Goal: Check status: Check status

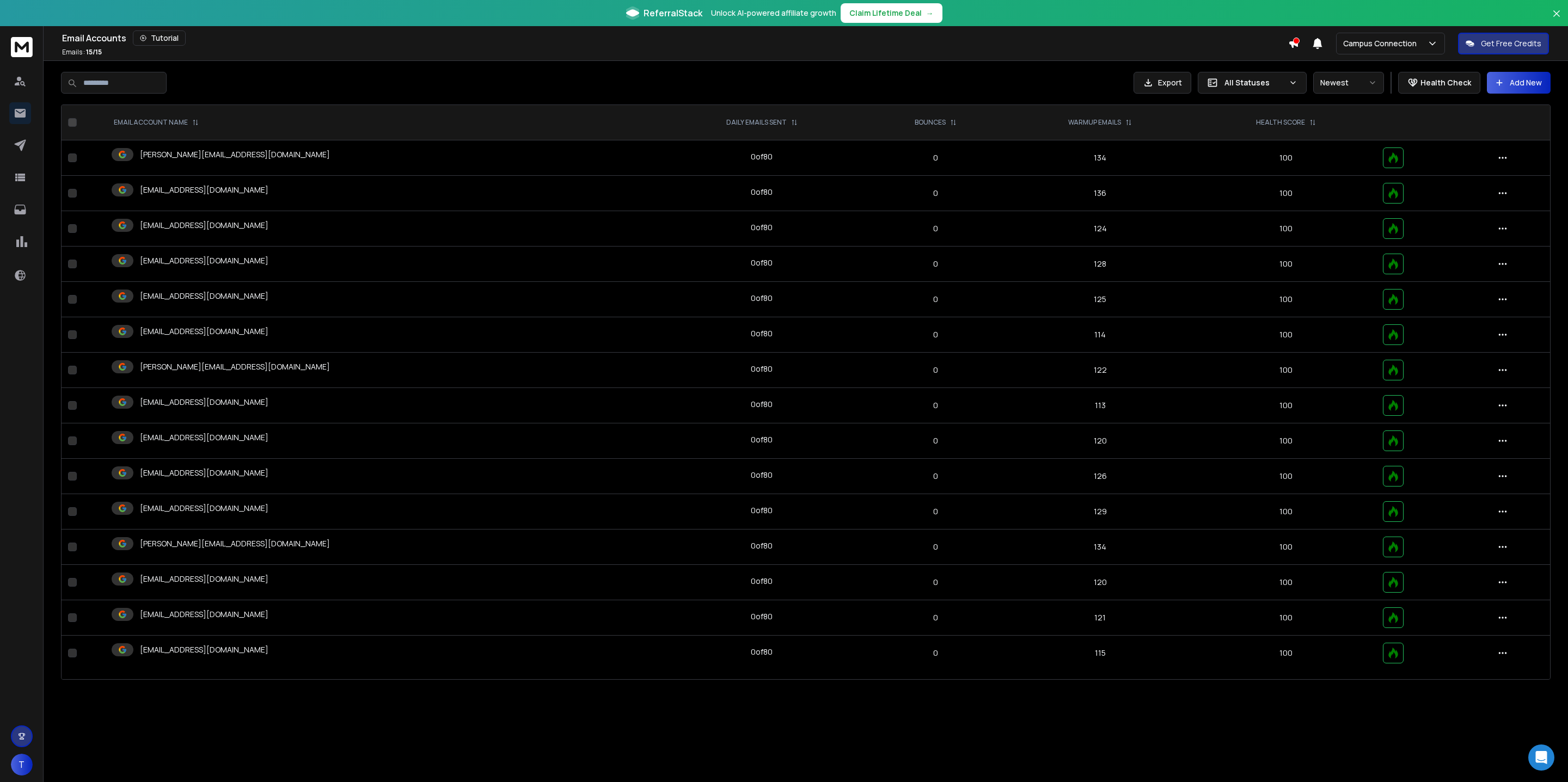
click at [1556, 16] on icon "Close banner" at bounding box center [1556, 13] width 10 height 10
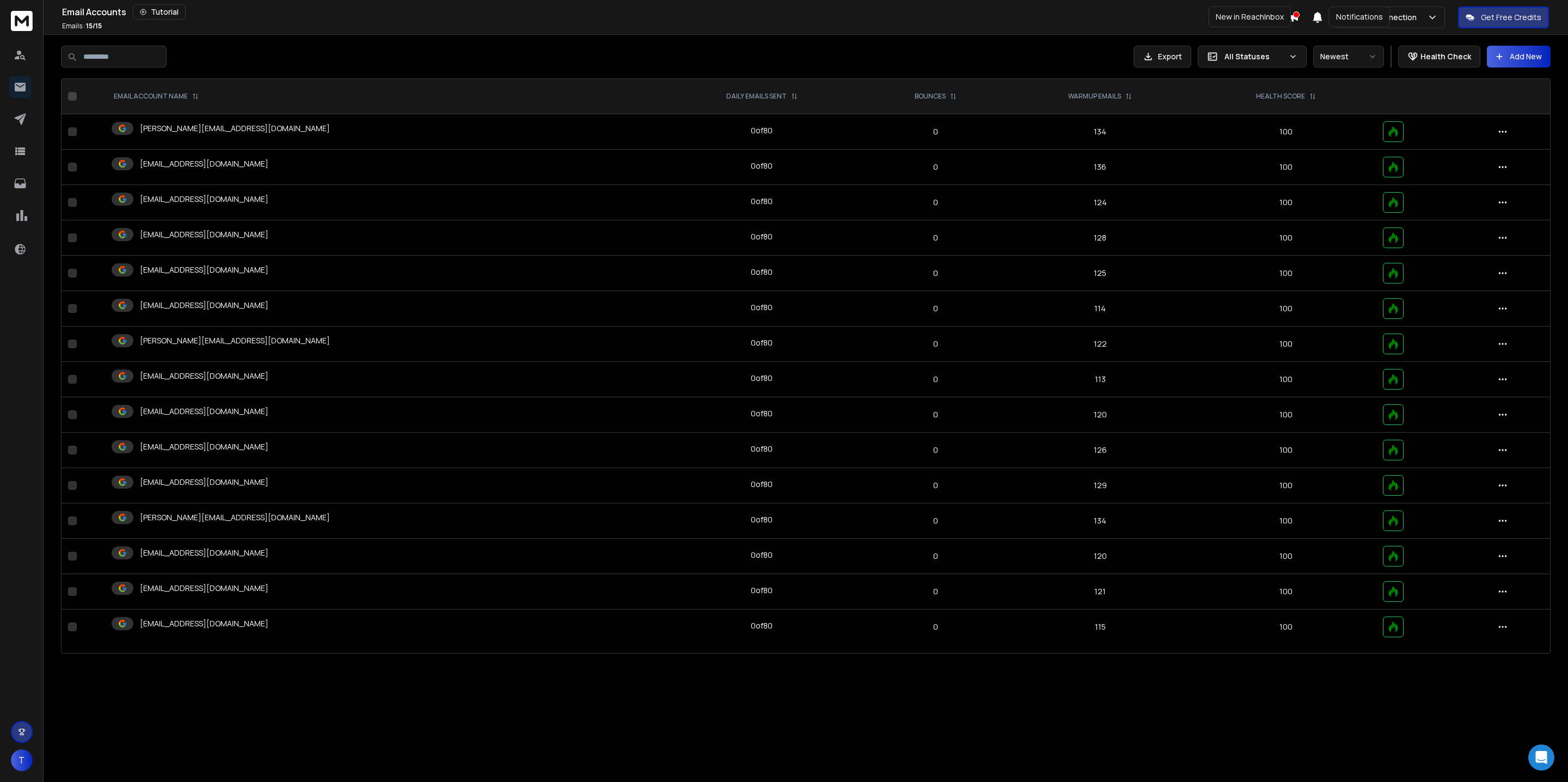
click at [1356, 13] on div "Notifications" at bounding box center [1359, 17] width 61 height 21
click at [1392, 15] on p "Campus Connection" at bounding box center [1382, 18] width 78 height 11
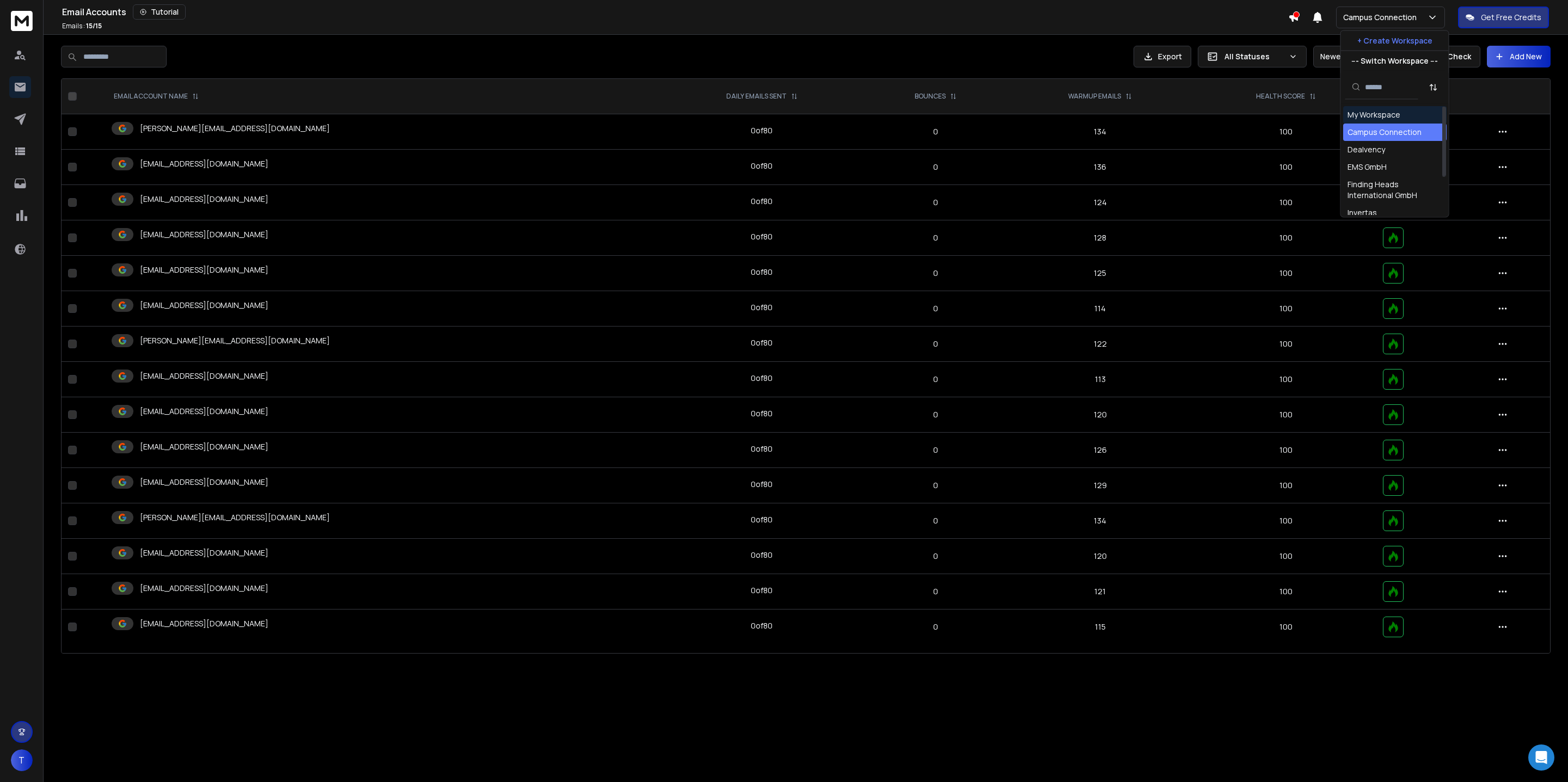
click at [1375, 114] on div "My Workspace" at bounding box center [1374, 115] width 53 height 11
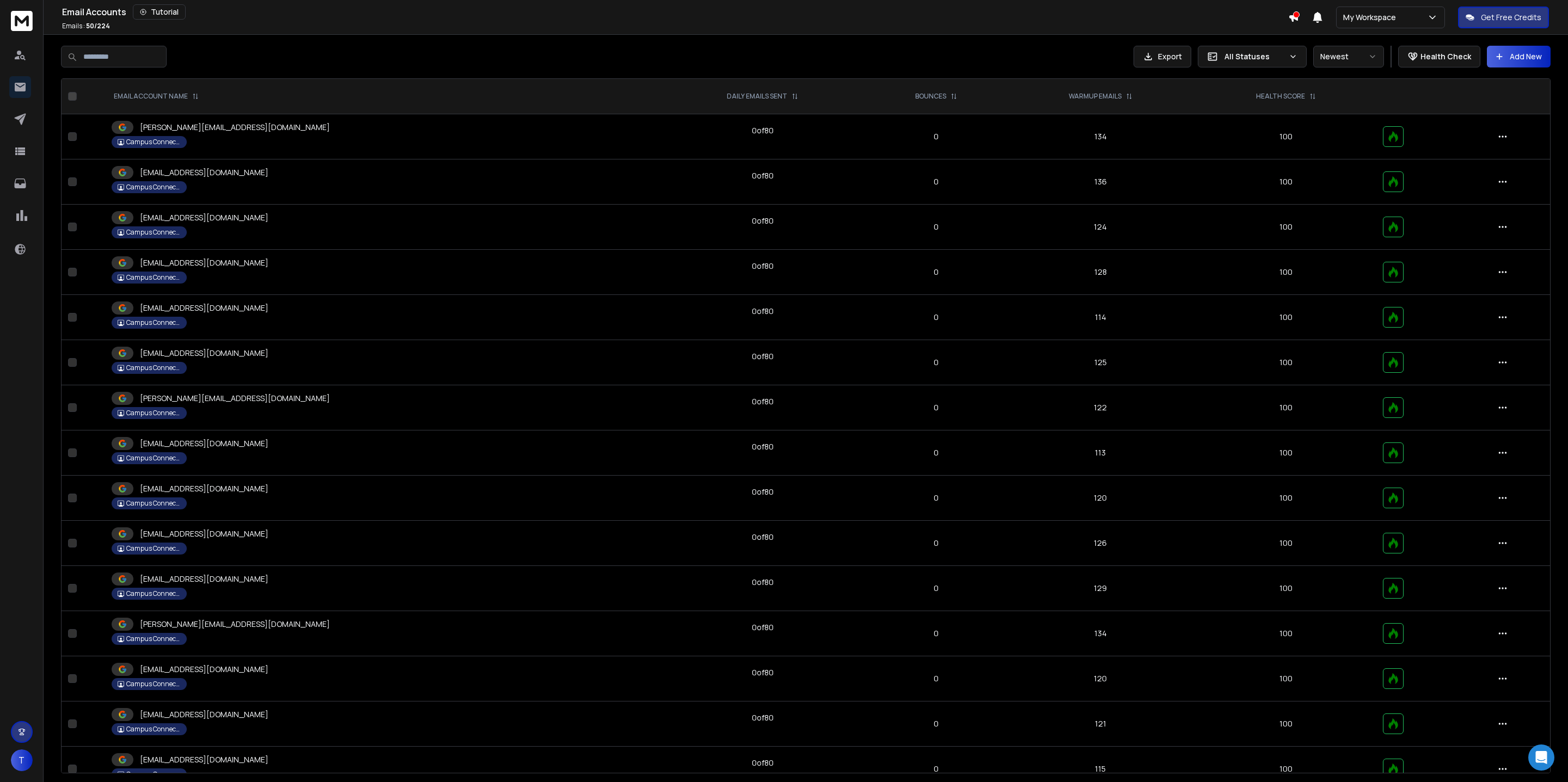
click at [418, 140] on div "Campus Connection" at bounding box center [382, 142] width 541 height 12
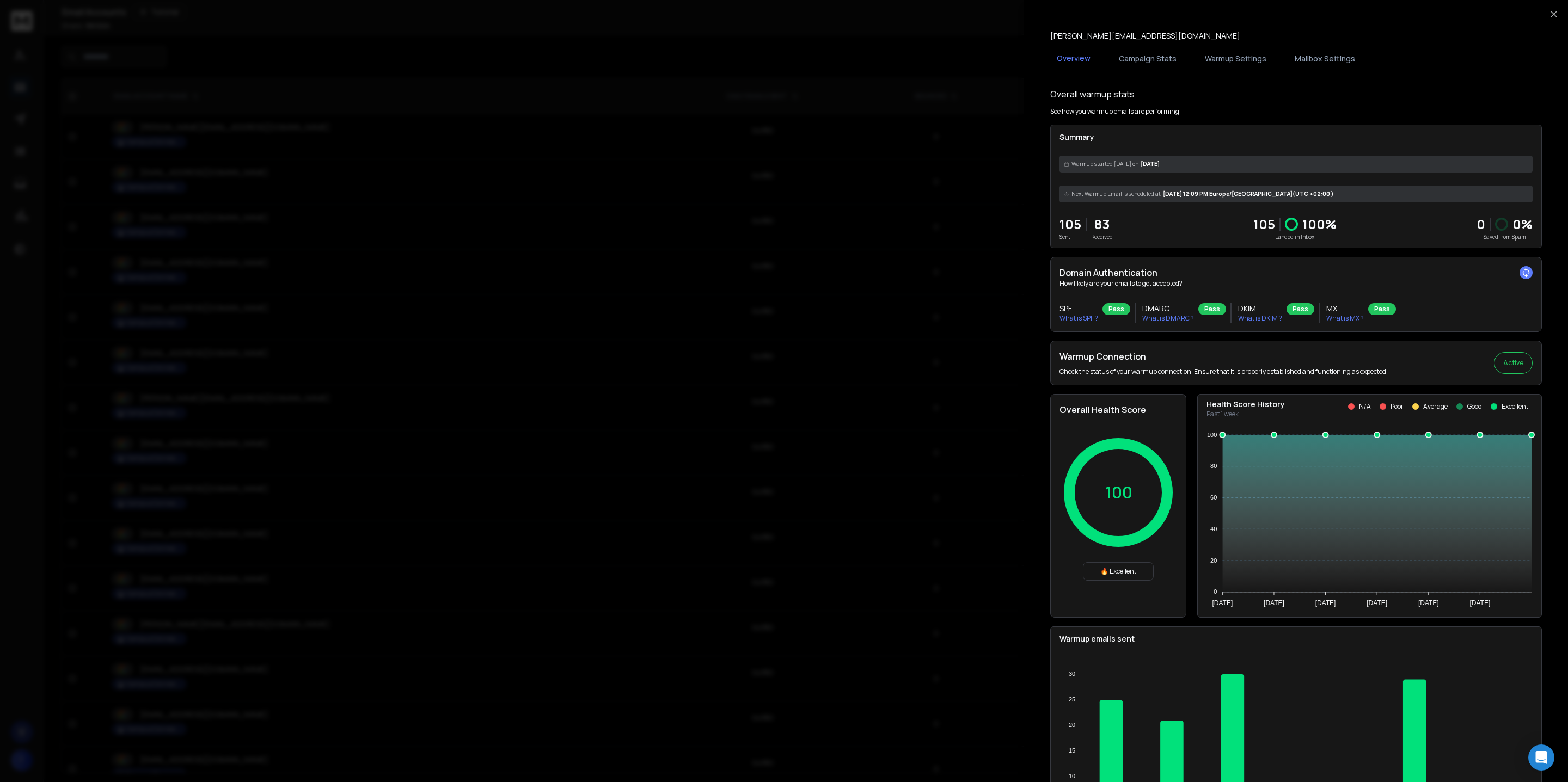
click at [1163, 71] on div "Overview Campaign Stats Warmup Settings Mailbox Settings Overall warmup stats S…" at bounding box center [1296, 456] width 492 height 815
click at [1159, 65] on button "Campaign Stats" at bounding box center [1147, 58] width 71 height 24
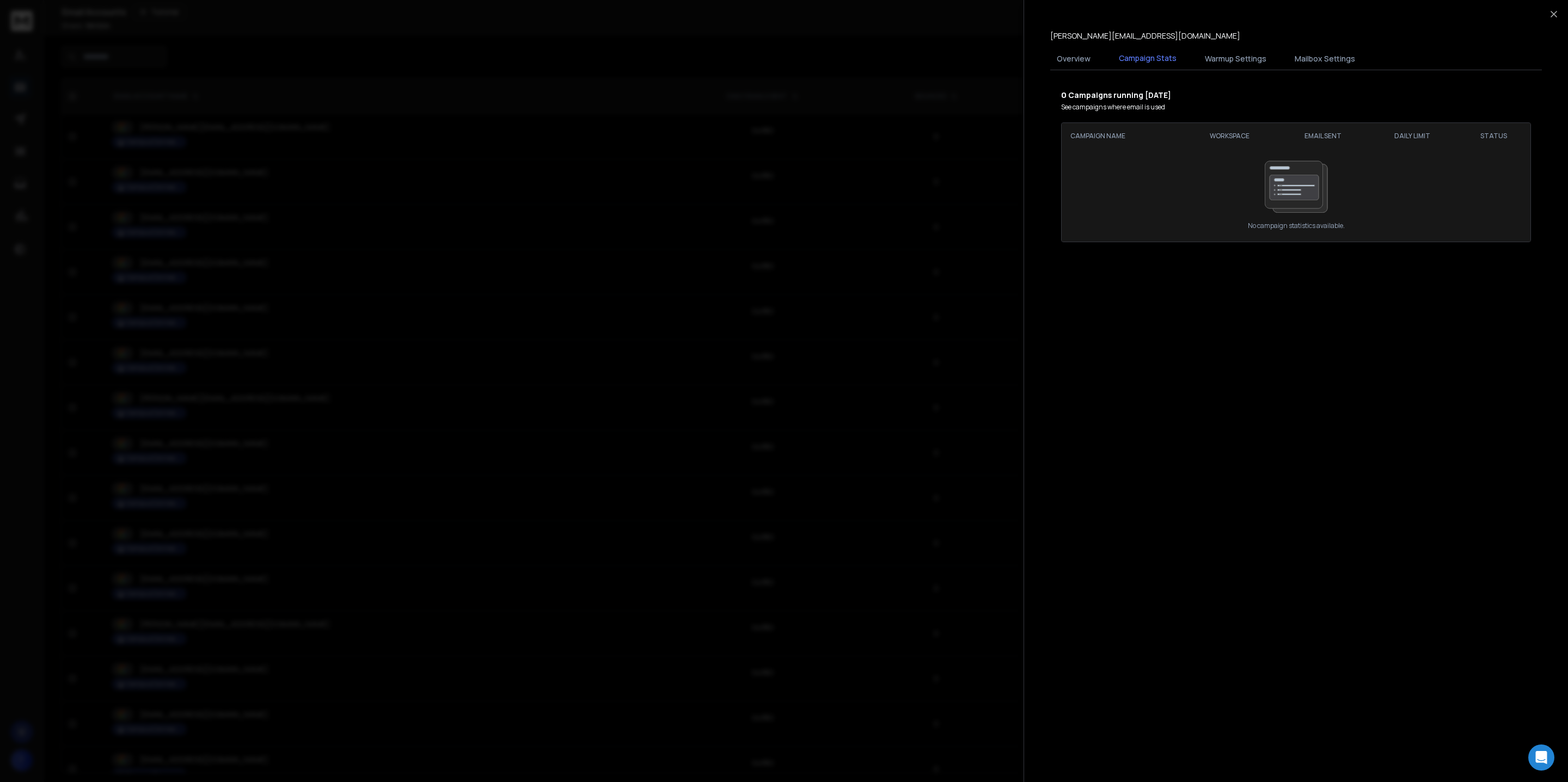
click at [1215, 69] on div at bounding box center [1296, 69] width 492 height 1
click at [1234, 63] on button "Warmup Settings" at bounding box center [1236, 58] width 75 height 24
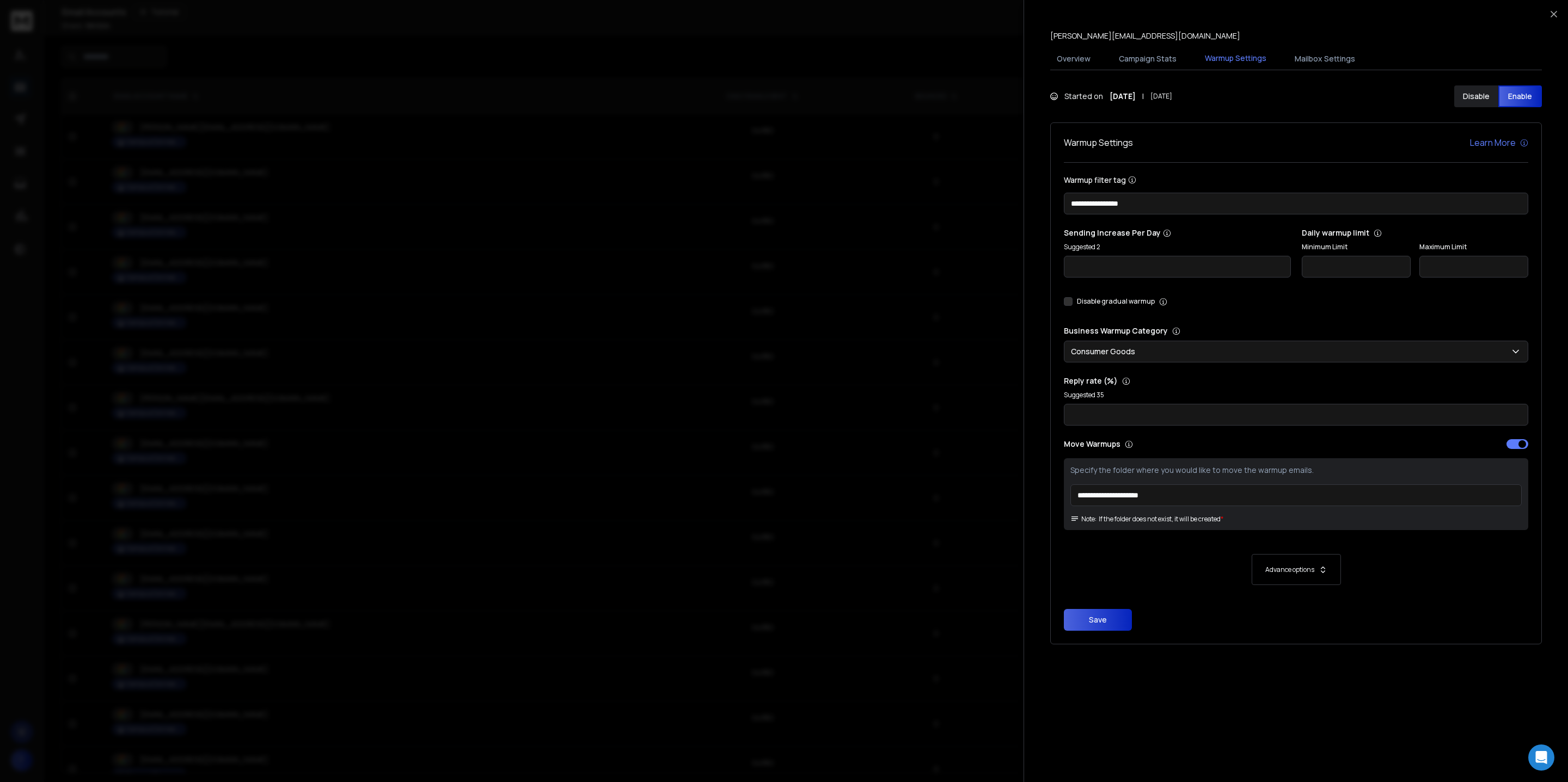
click at [1305, 59] on button "Mailbox Settings" at bounding box center [1325, 58] width 74 height 24
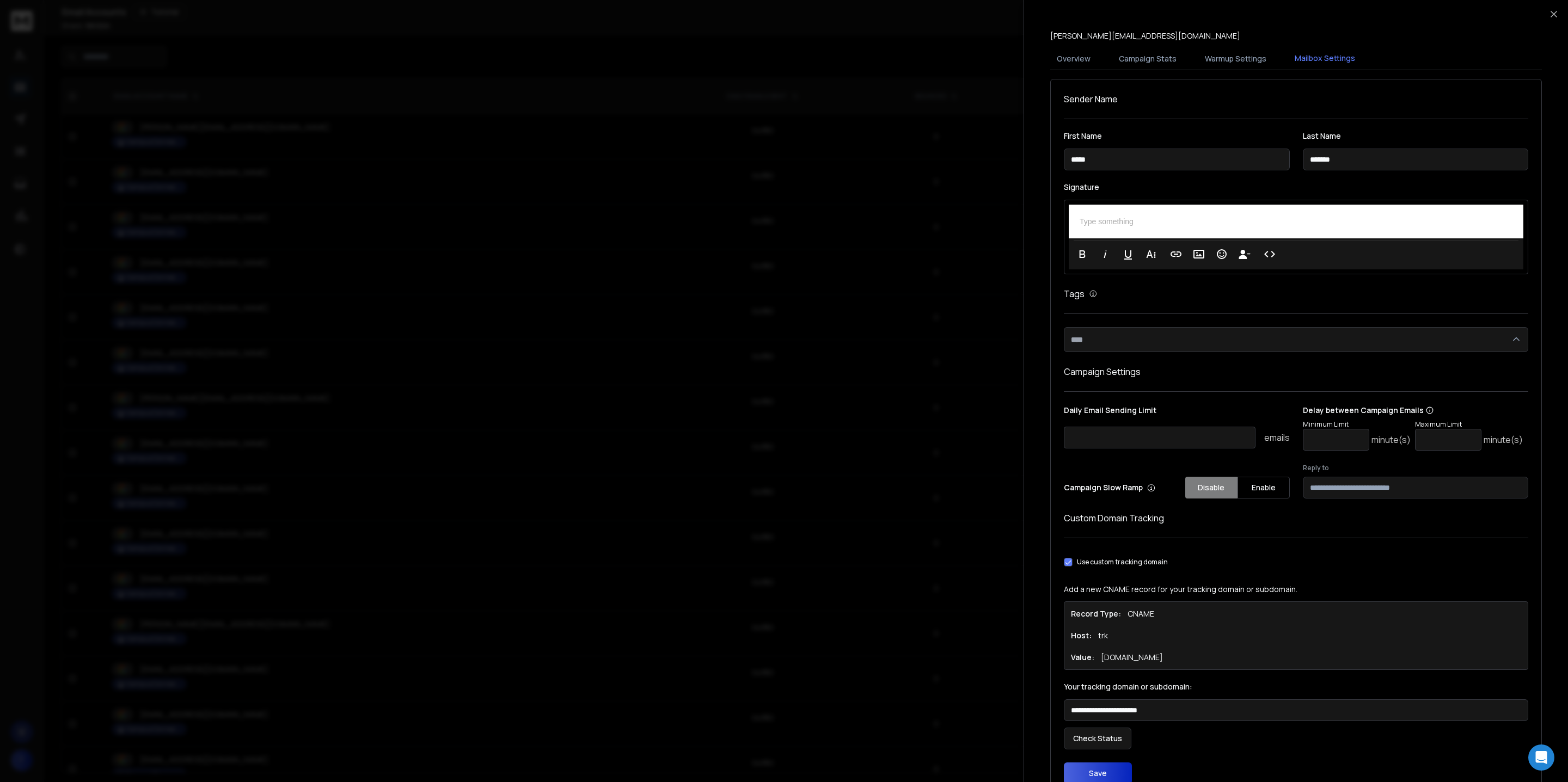
scroll to position [48, 0]
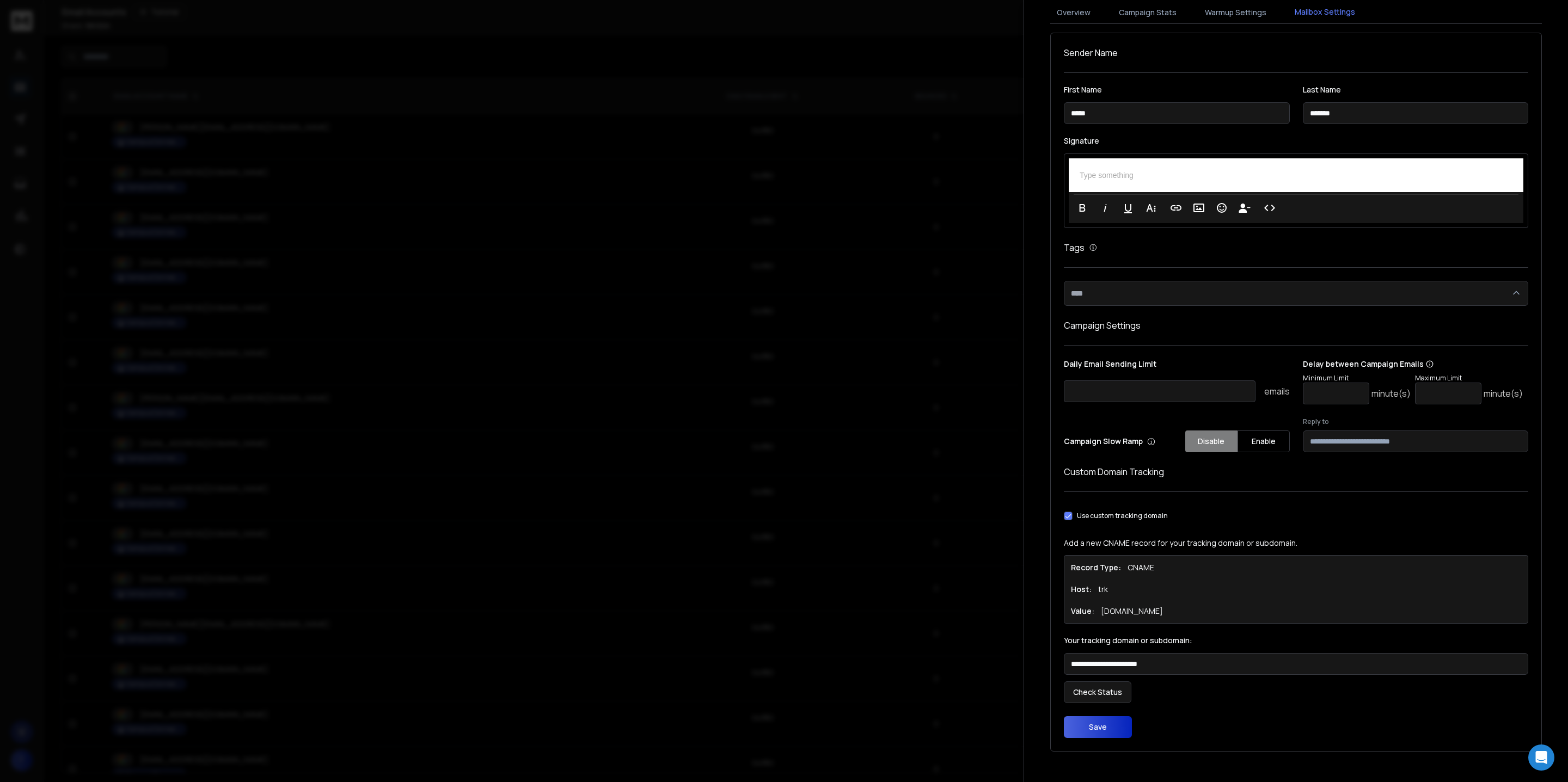
click at [891, 292] on div at bounding box center [784, 391] width 1568 height 782
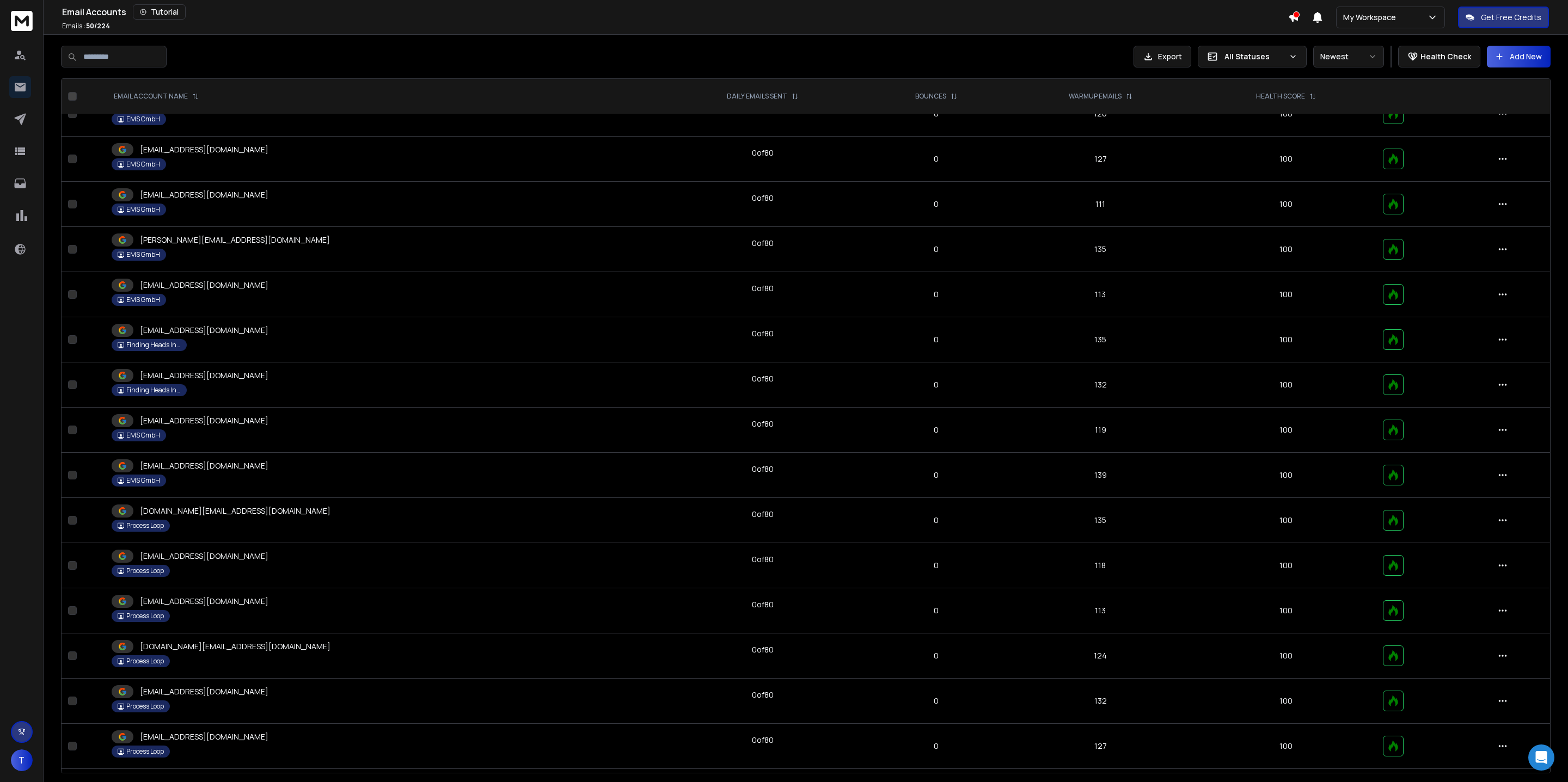
scroll to position [1666, 0]
